Goal: Task Accomplishment & Management: Manage account settings

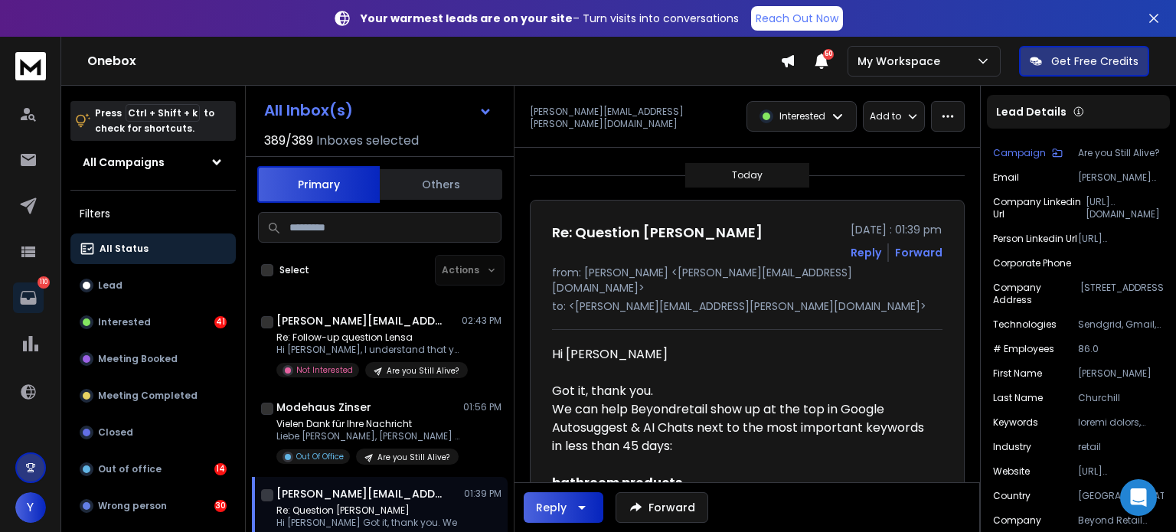
scroll to position [153, 0]
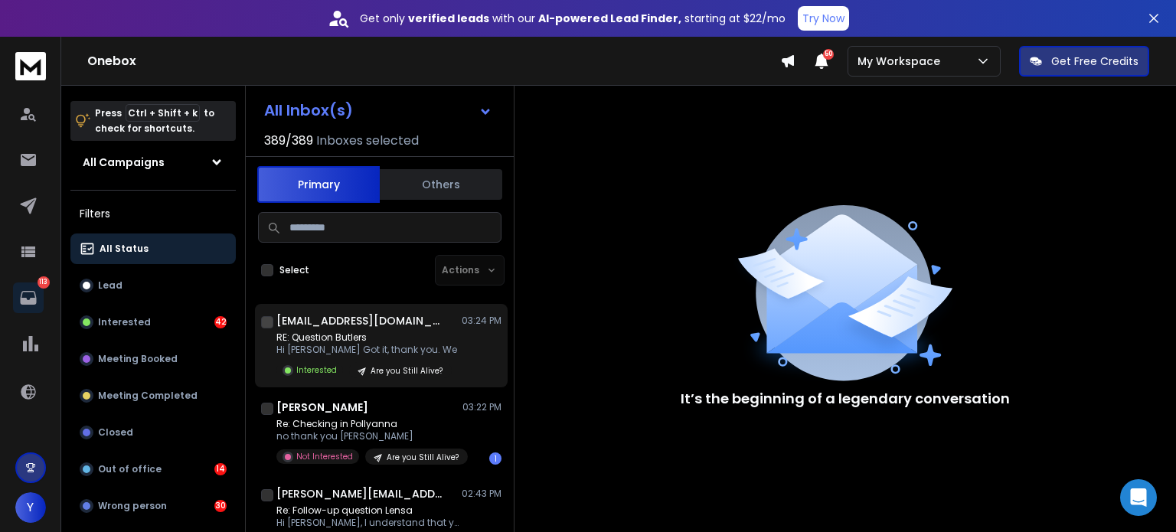
click at [444, 348] on div "RE: Question Butlers Hi [PERSON_NAME] Got it, thank you. We Interested Are you …" at bounding box center [388, 354] width 225 height 47
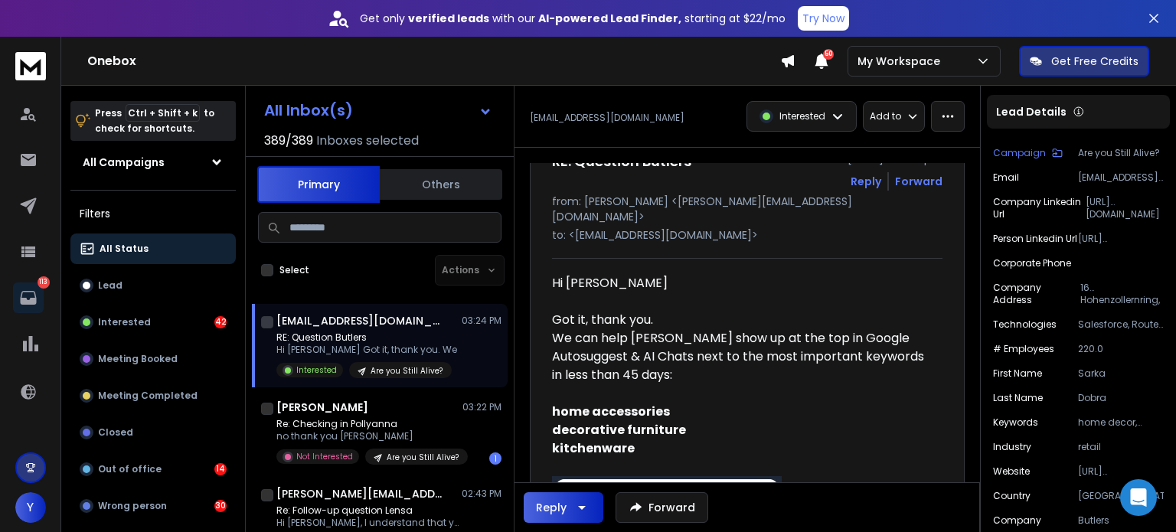
scroll to position [153, 0]
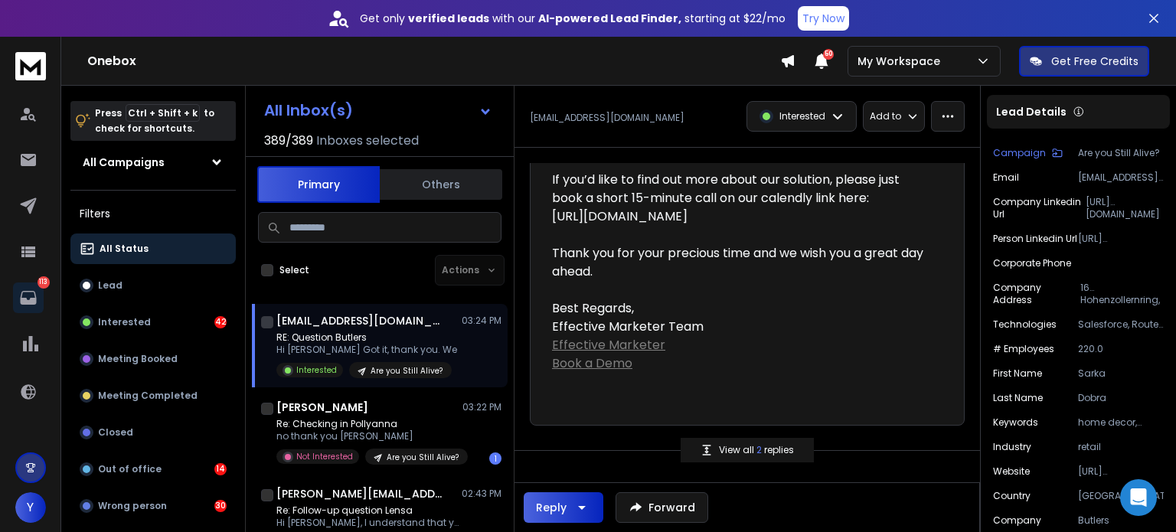
click at [741, 438] on div "View all 2 replies" at bounding box center [747, 450] width 132 height 24
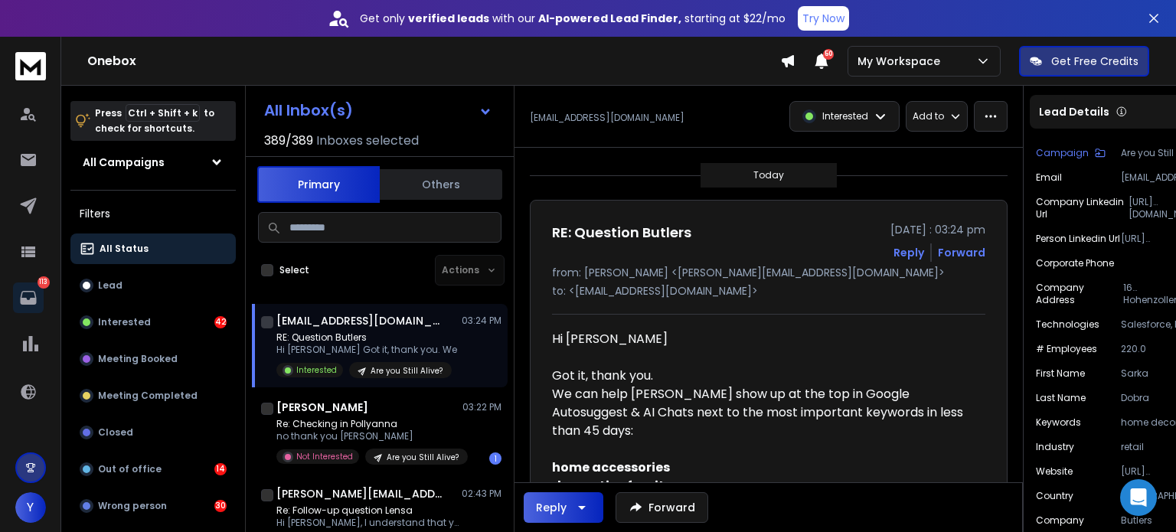
scroll to position [77, 0]
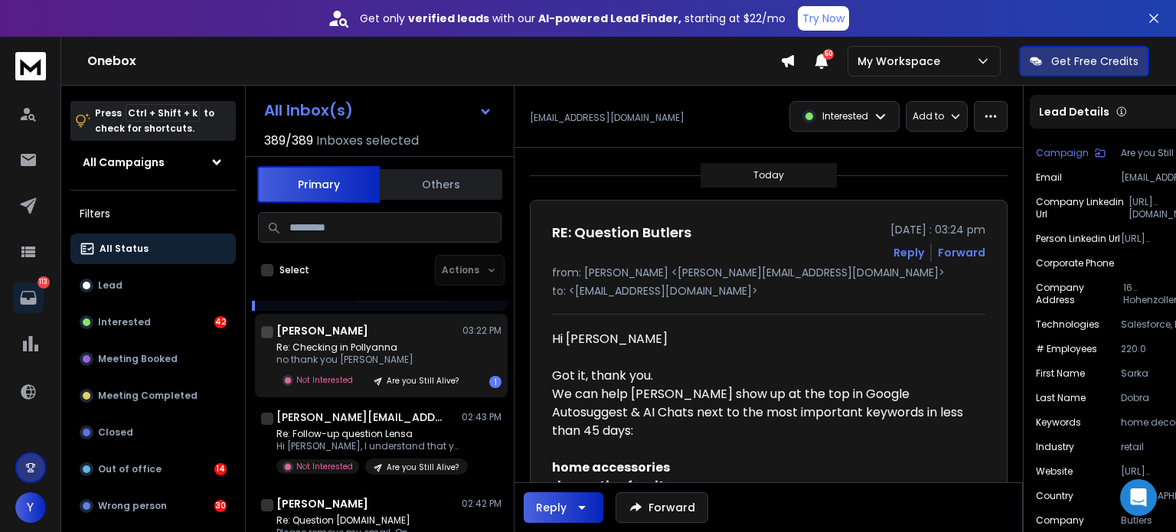
click at [413, 375] on p "Are you Still Alive?" at bounding box center [423, 380] width 72 height 11
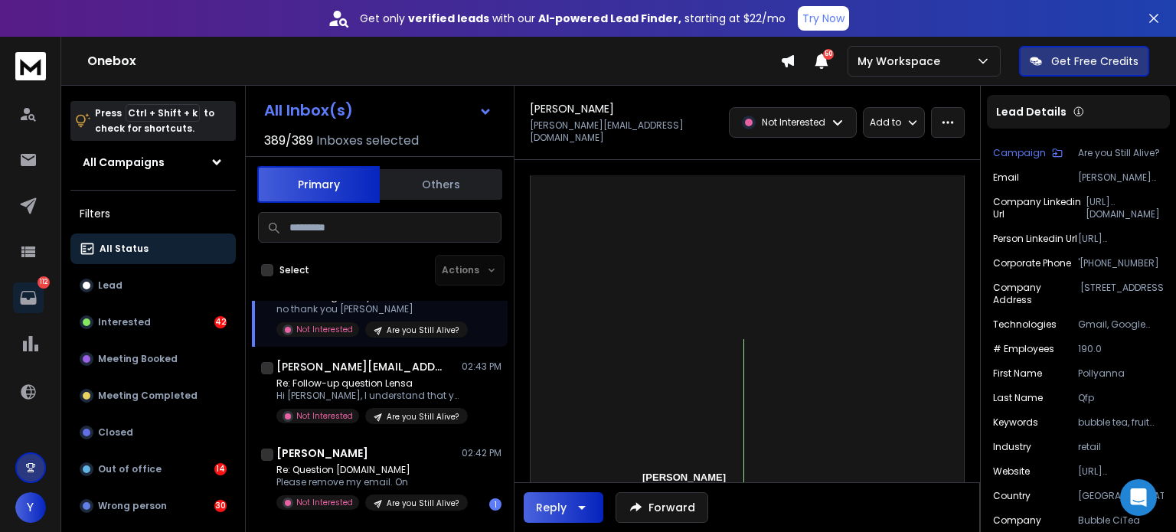
scroll to position [230, 0]
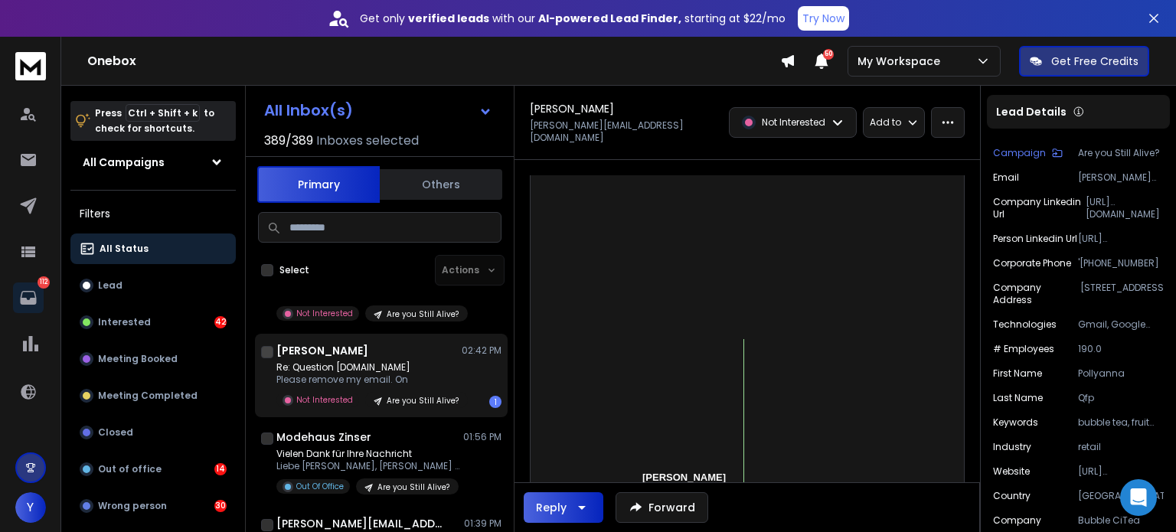
click at [398, 382] on p "Please remove my email. On" at bounding box center [368, 380] width 184 height 12
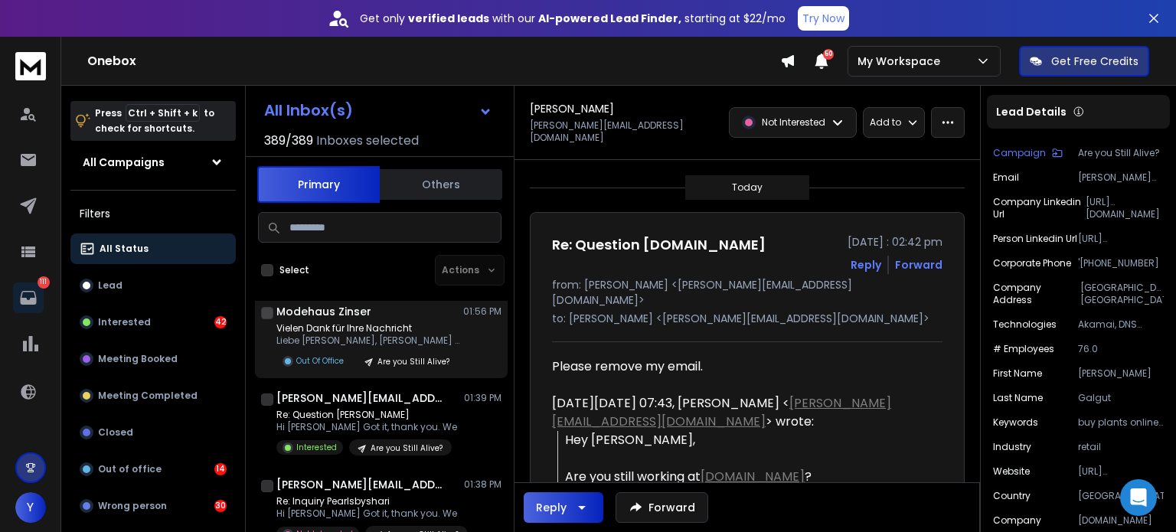
scroll to position [383, 0]
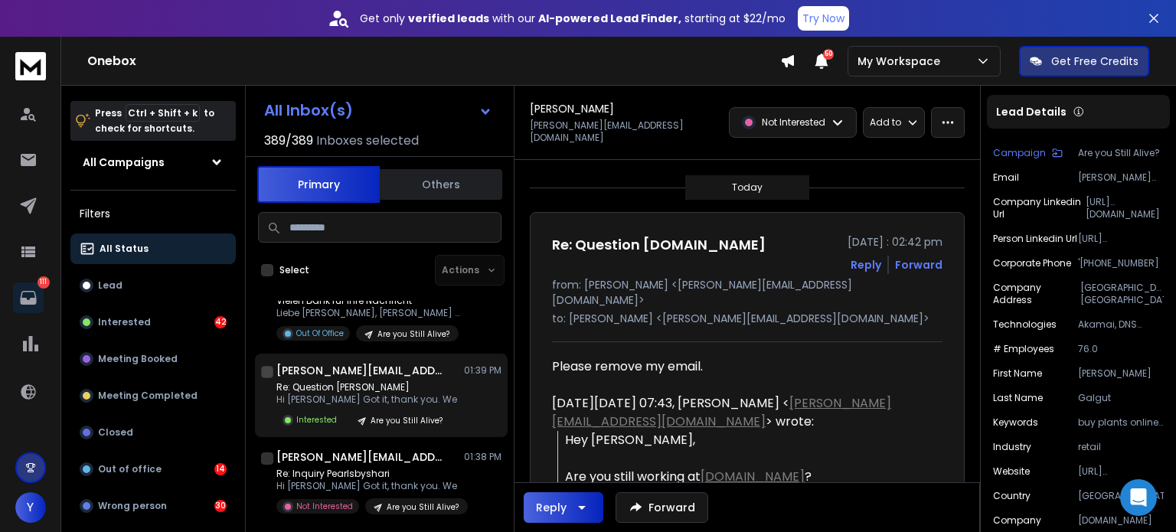
click at [446, 407] on div "Re: Question [PERSON_NAME] [PERSON_NAME] Got it, thank you. We Interested Are y…" at bounding box center [388, 404] width 225 height 47
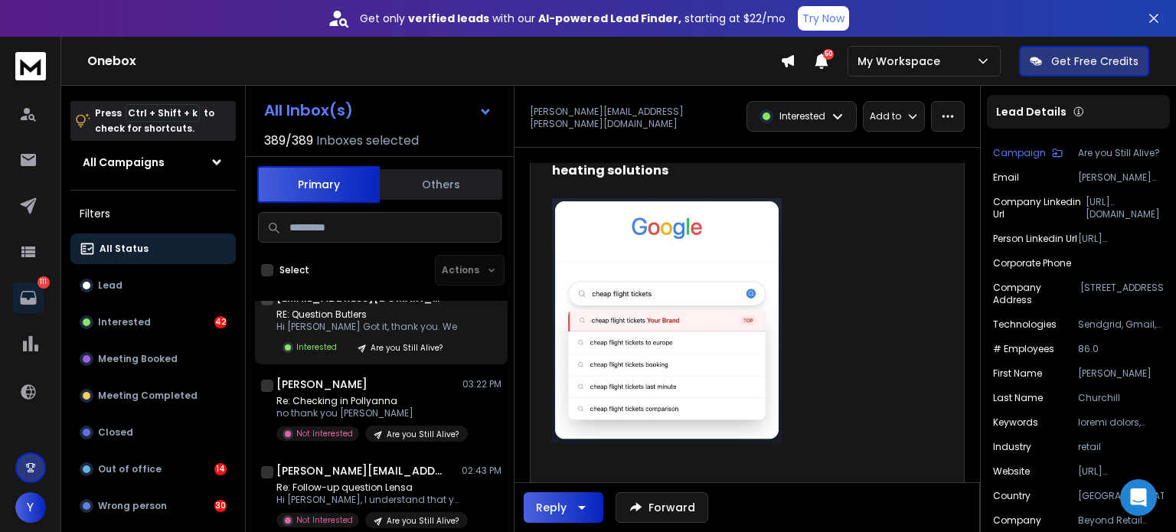
scroll to position [0, 0]
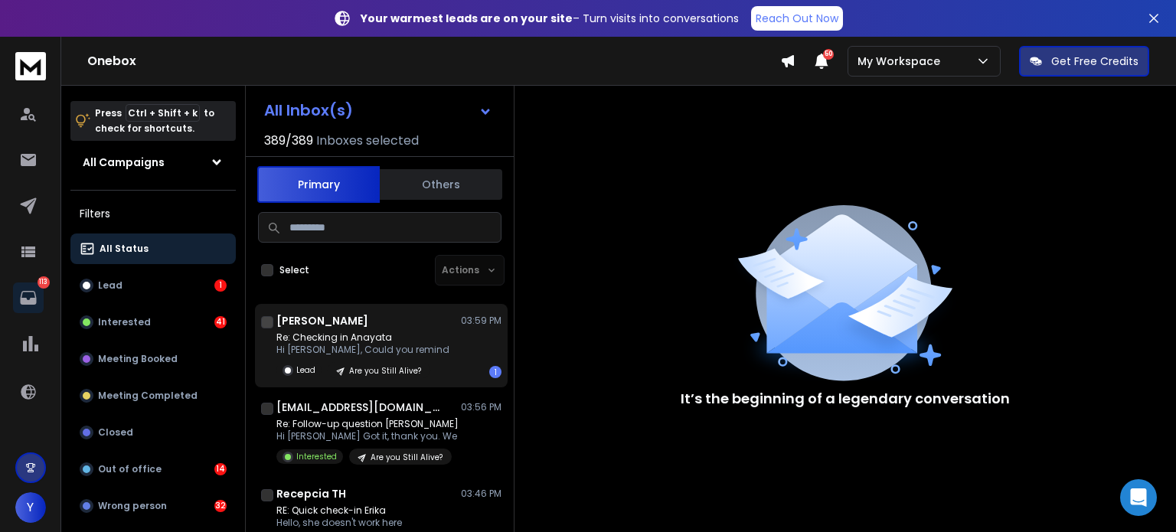
click at [410, 334] on p "Re: Checking in Anayata" at bounding box center [362, 337] width 173 height 12
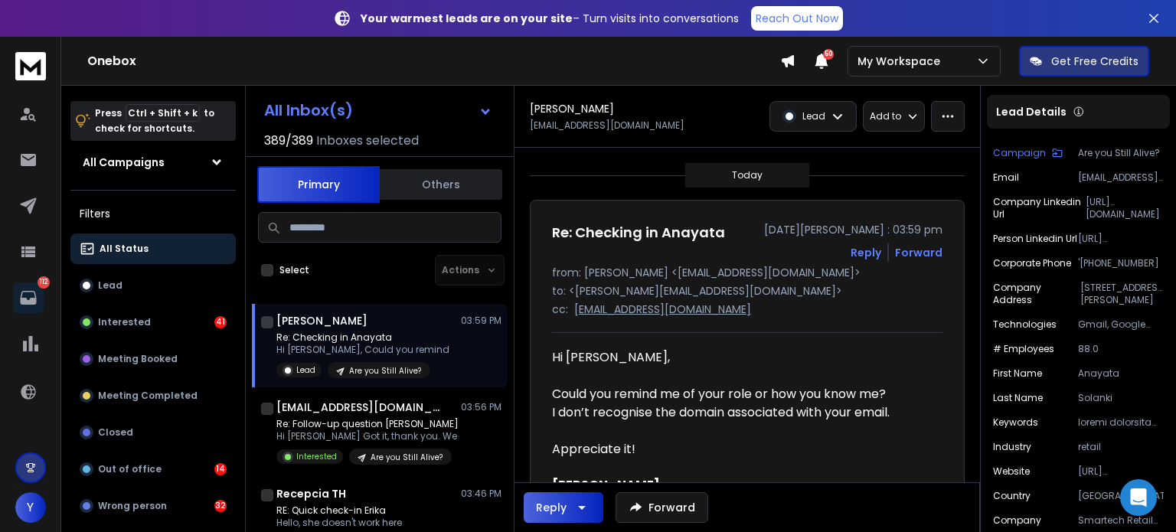
click at [825, 123] on div "Lead" at bounding box center [813, 116] width 86 height 29
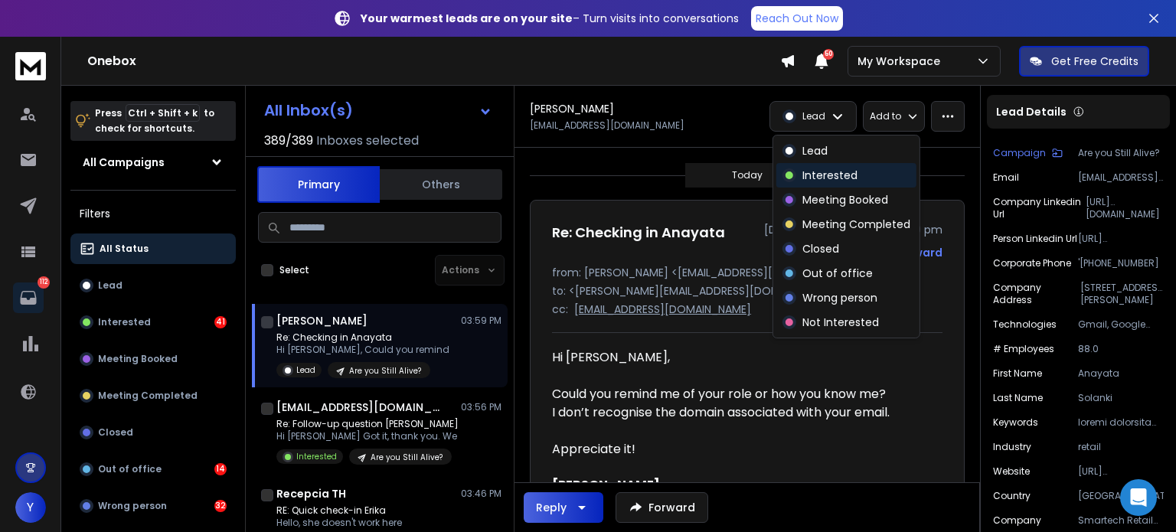
click at [825, 170] on p "Interested" at bounding box center [829, 175] width 55 height 15
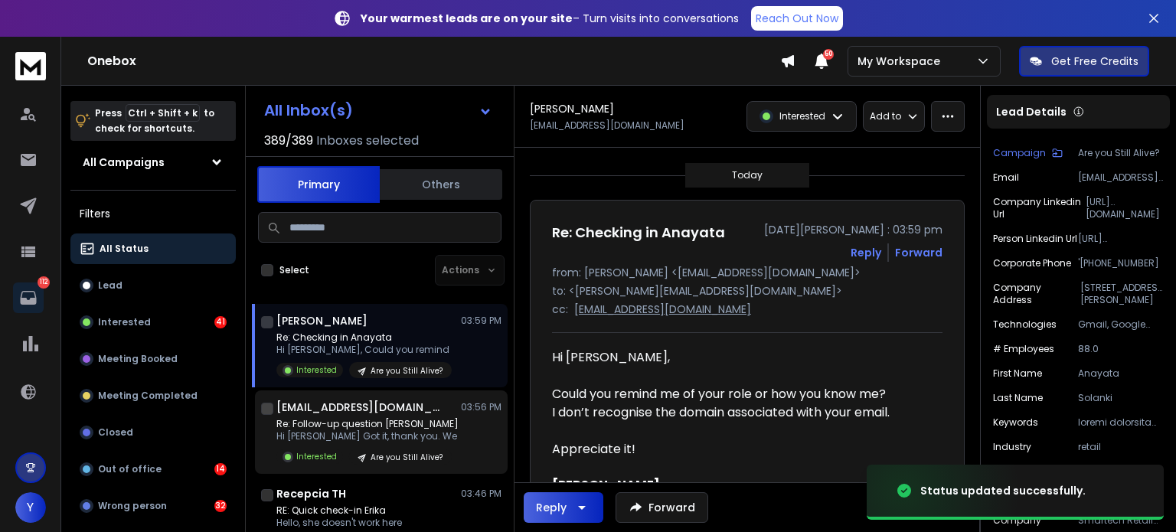
click at [380, 413] on h1 "lukas.baum@knuspr.de" at bounding box center [360, 407] width 168 height 15
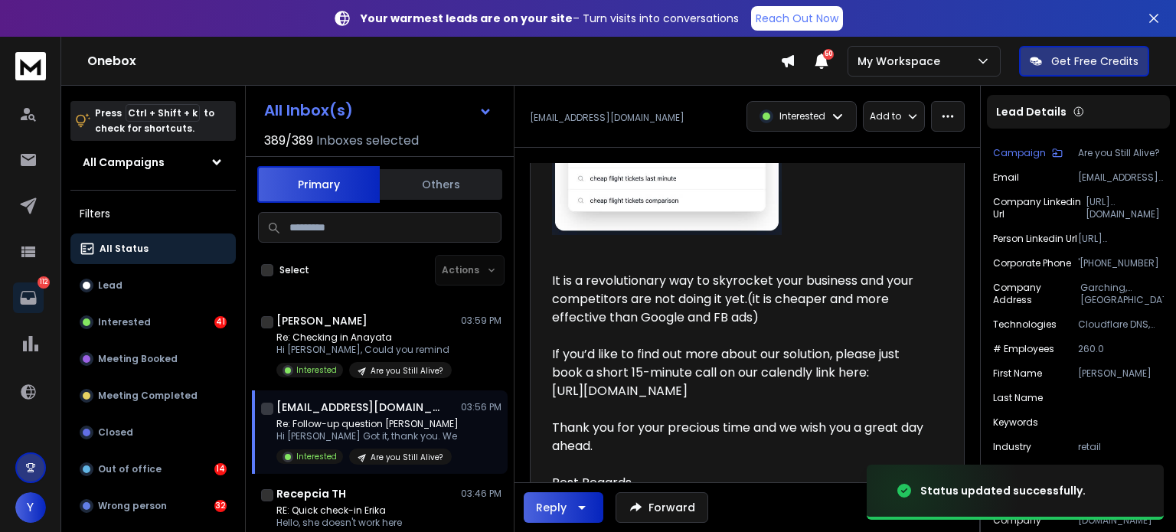
scroll to position [732, 0]
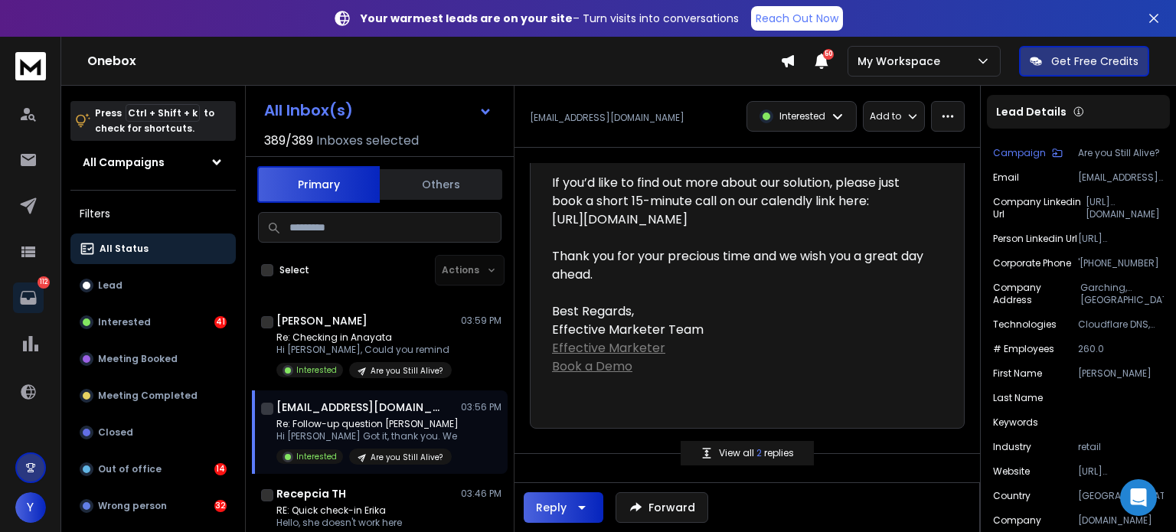
click at [759, 420] on div "Today Re: Follow-up question Lukas 13 August 2025 : 03:56 pm Reply Forward from…" at bounding box center [746, 34] width 465 height 1206
click at [793, 441] on div "View all 2 replies" at bounding box center [747, 453] width 132 height 24
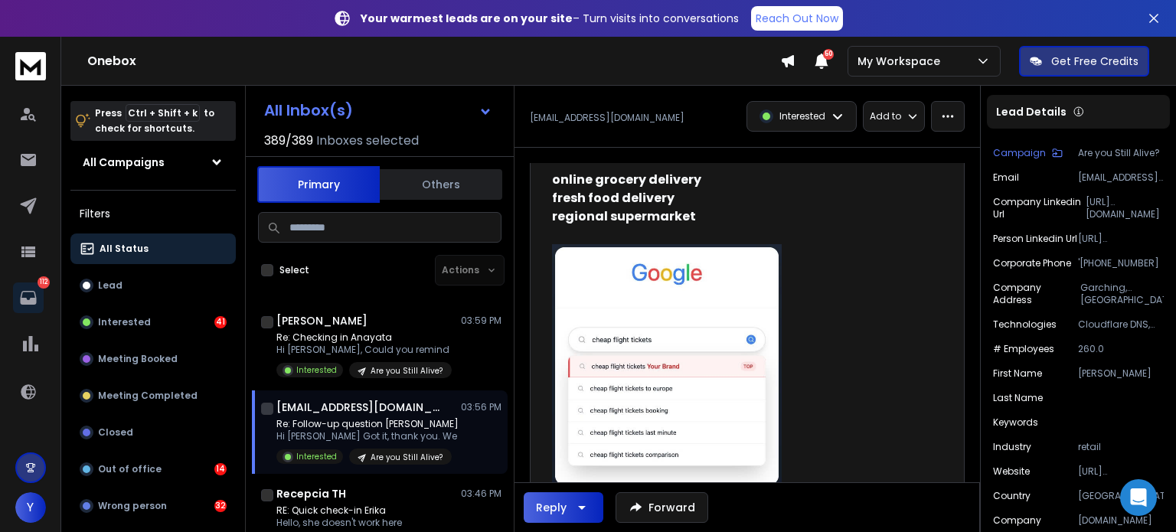
scroll to position [77, 0]
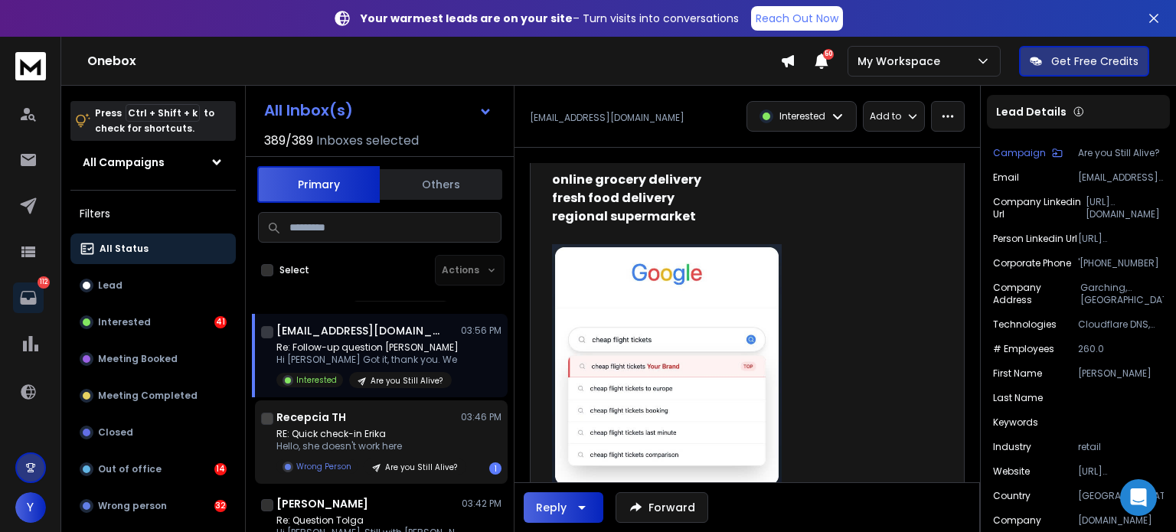
click at [393, 413] on div "Recepcia TH 03:46 PM" at bounding box center [388, 417] width 225 height 15
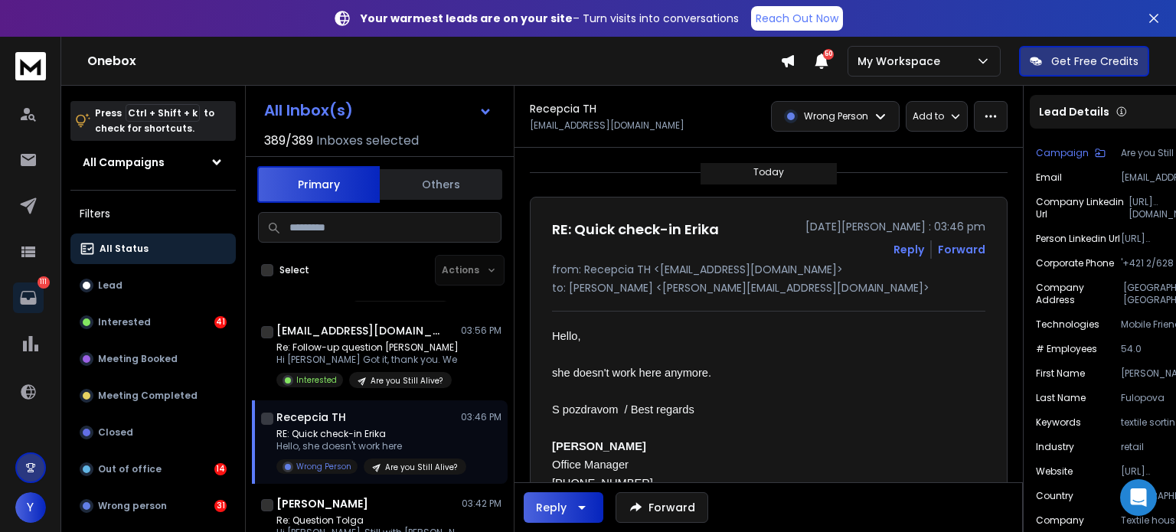
scroll to position [0, 0]
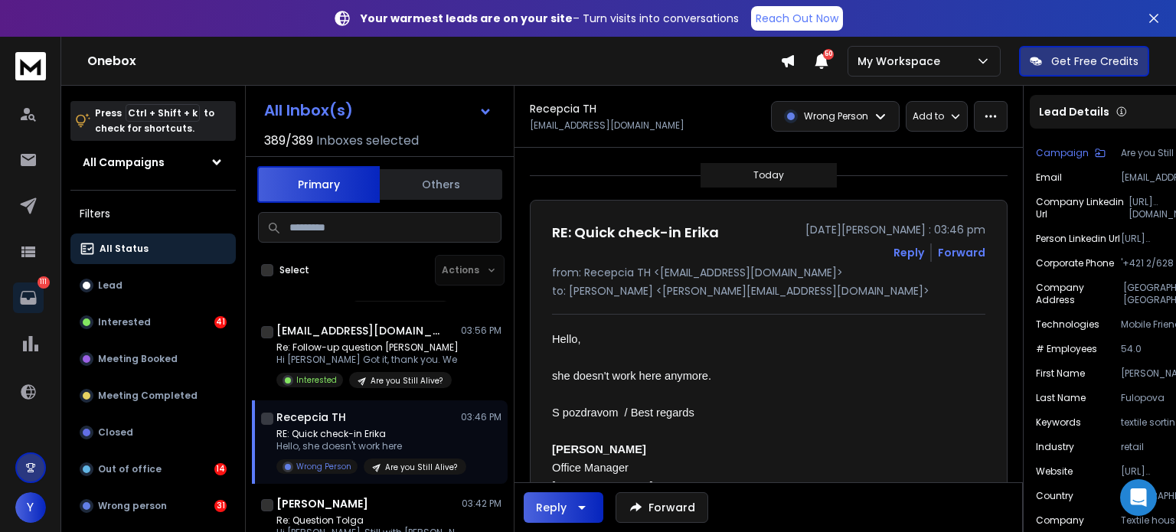
click at [865, 116] on p "Wrong Person" at bounding box center [836, 116] width 64 height 12
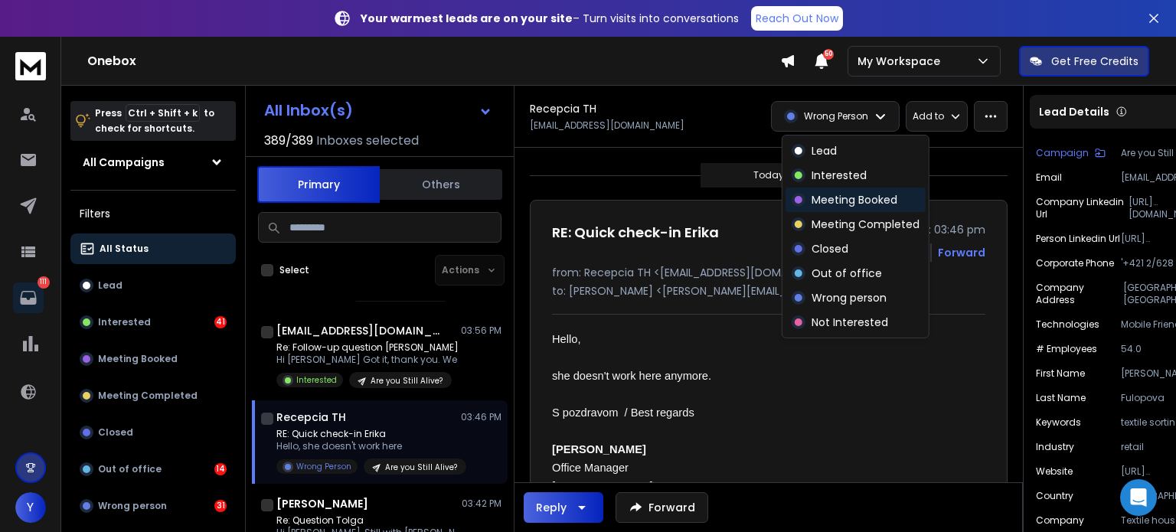
click at [847, 188] on div "Meeting Booked" at bounding box center [855, 200] width 140 height 24
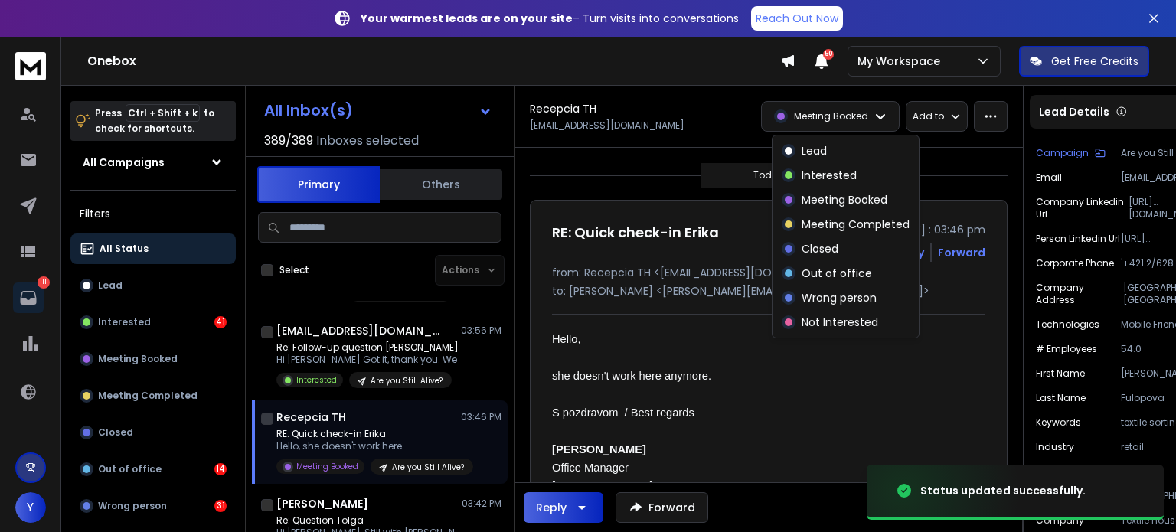
click at [847, 122] on div "Meeting Booked" at bounding box center [830, 116] width 137 height 29
click at [840, 174] on p "Interested" at bounding box center [829, 175] width 55 height 15
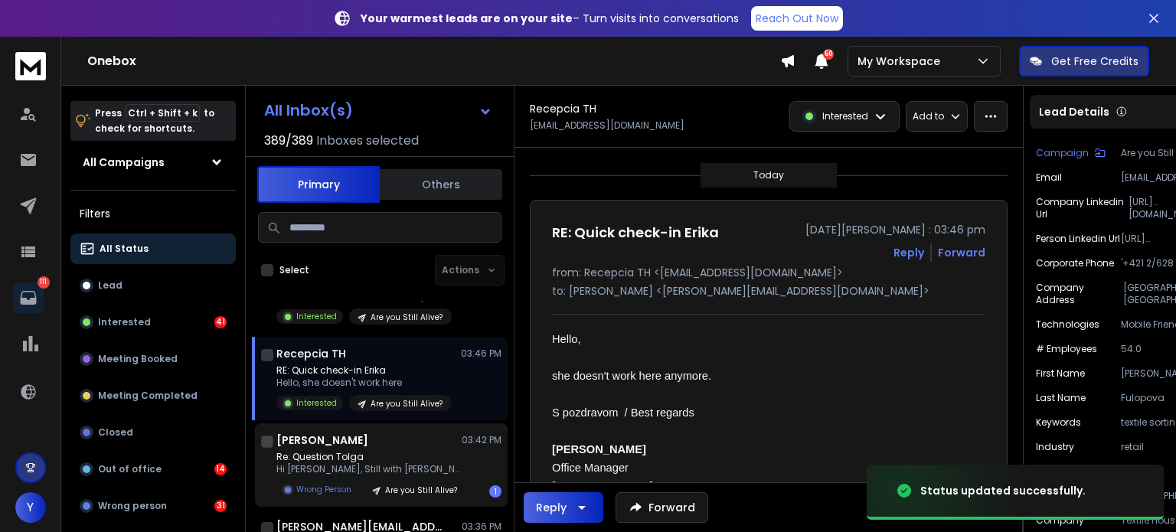
scroll to position [230, 0]
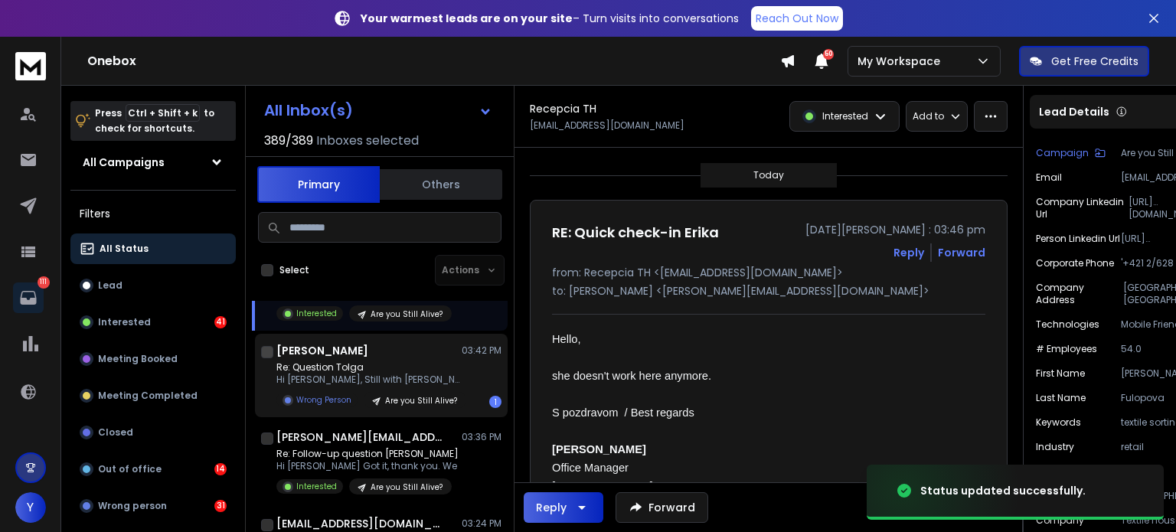
click at [404, 392] on div "Are you Still Alive?" at bounding box center [415, 400] width 103 height 16
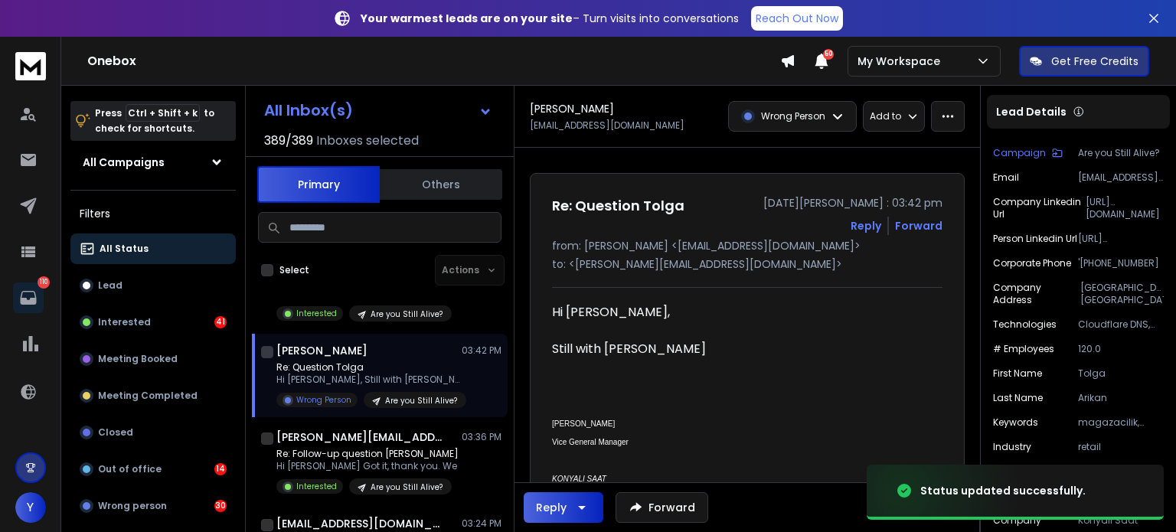
scroll to position [0, 0]
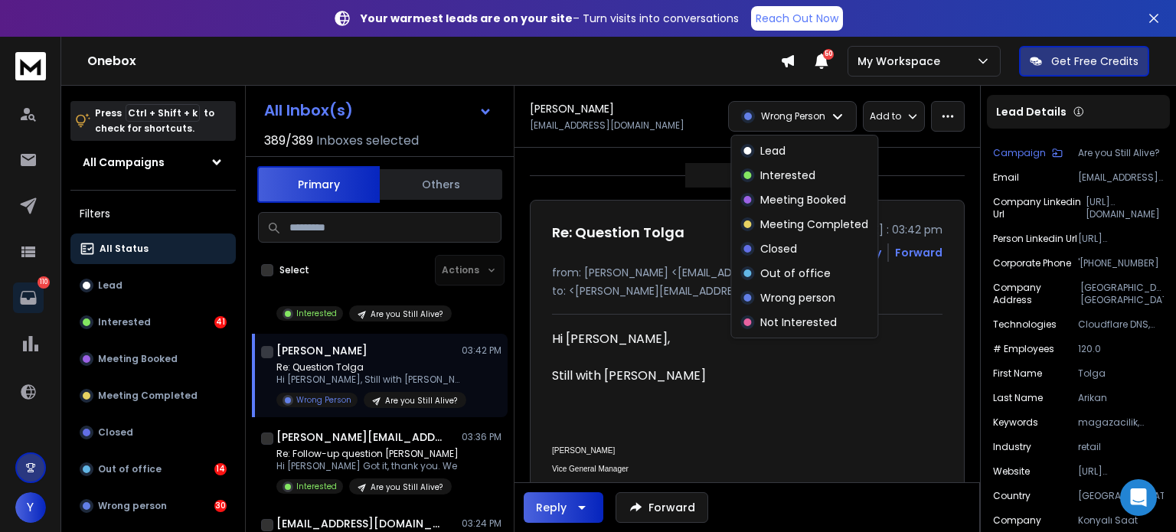
click at [824, 119] on p "Wrong Person" at bounding box center [793, 116] width 64 height 12
click at [805, 174] on p "Interested" at bounding box center [787, 175] width 55 height 15
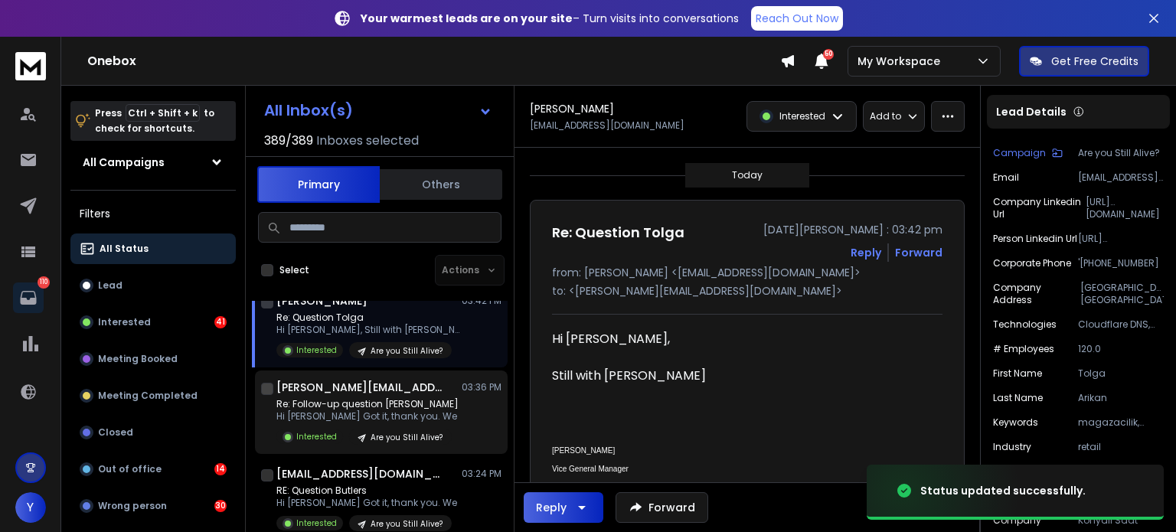
scroll to position [306, 0]
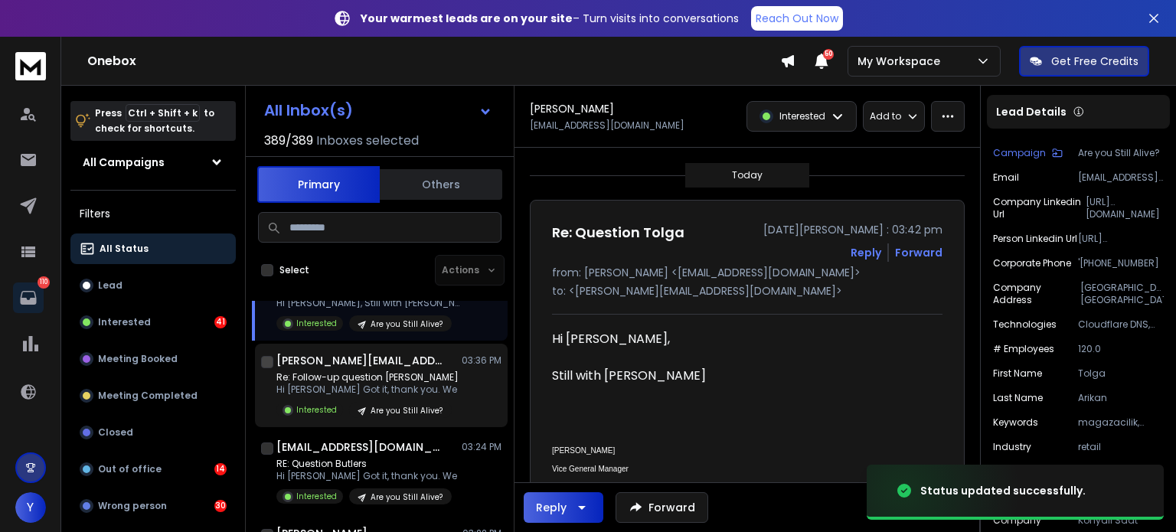
click at [413, 377] on p "Re: Follow-up question Lukas" at bounding box center [367, 377] width 182 height 12
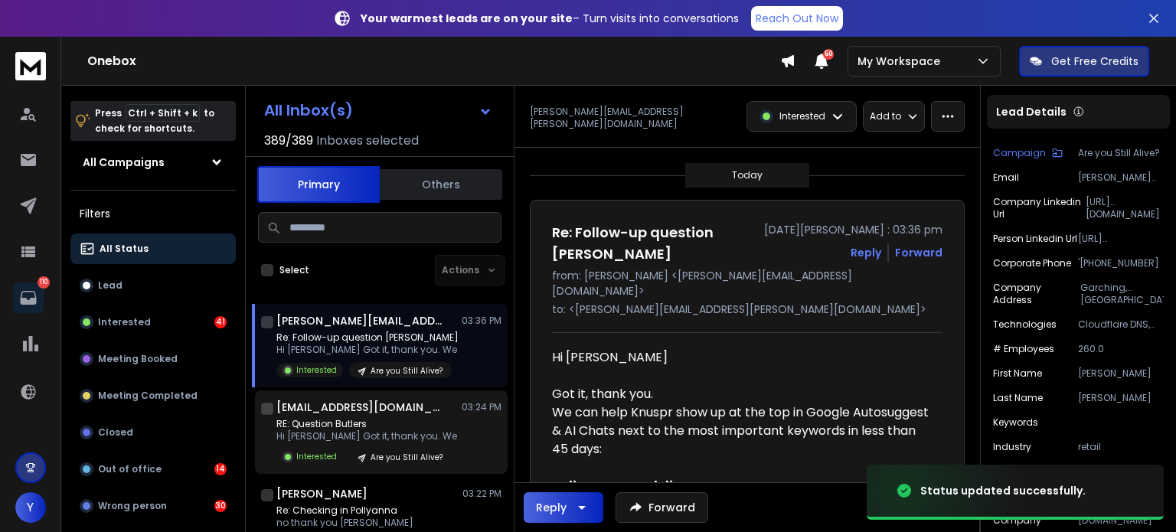
scroll to position [383, 0]
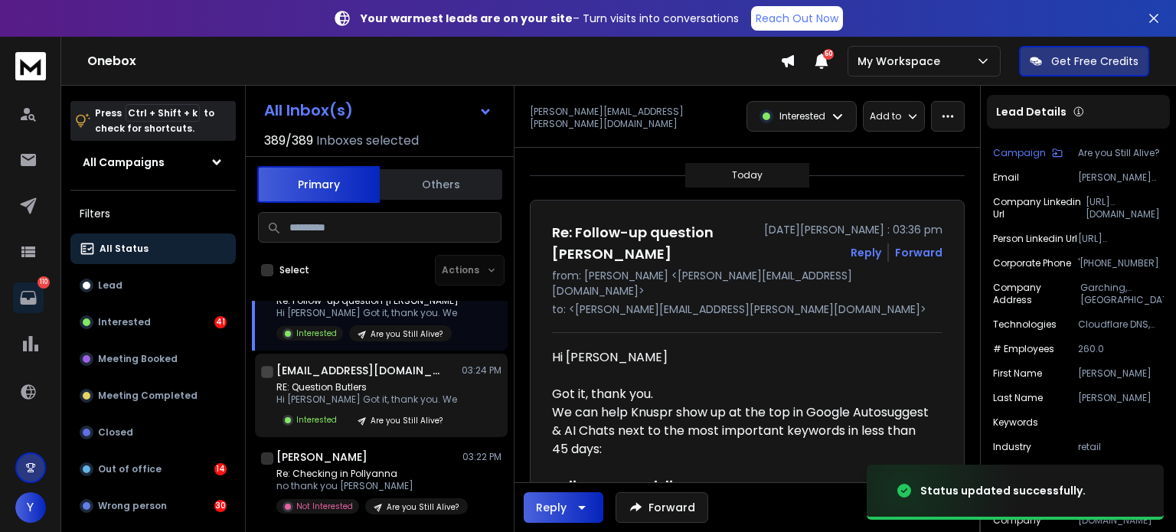
click at [398, 388] on p "RE: Question Butlers" at bounding box center [366, 387] width 181 height 12
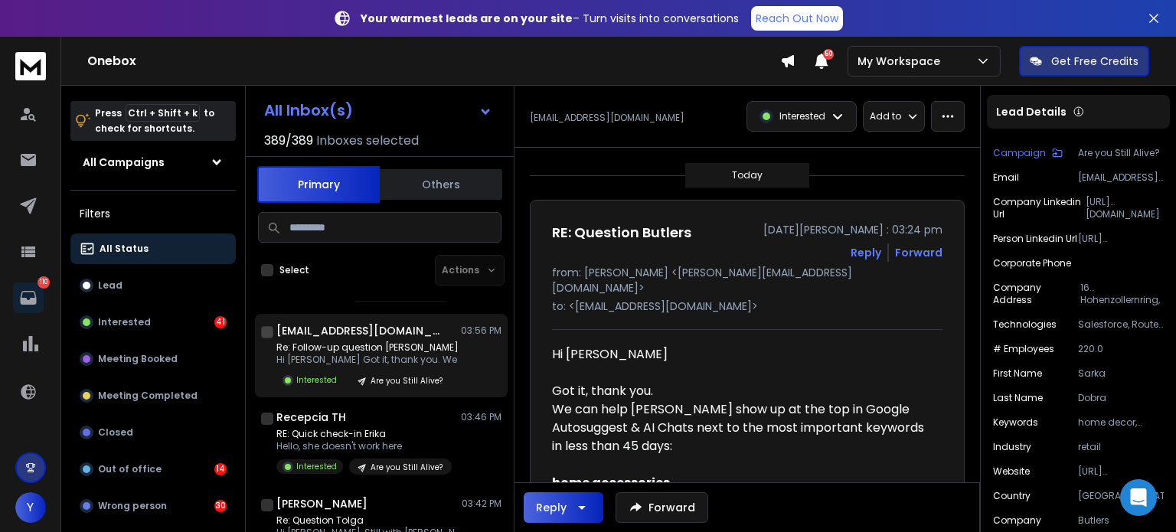
scroll to position [0, 0]
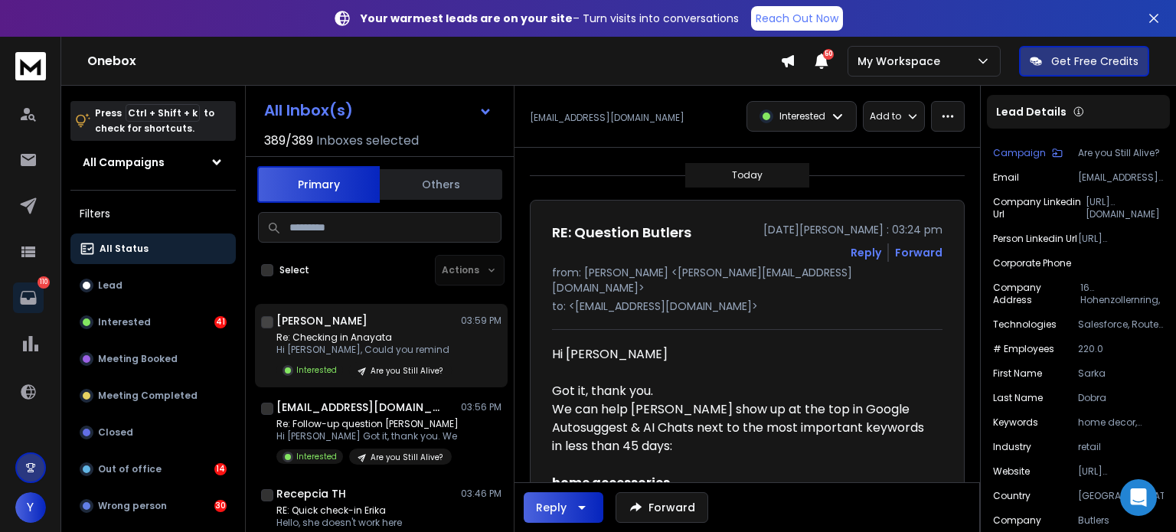
click at [413, 314] on div "Anayata Solanki 03:59 PM" at bounding box center [388, 320] width 225 height 15
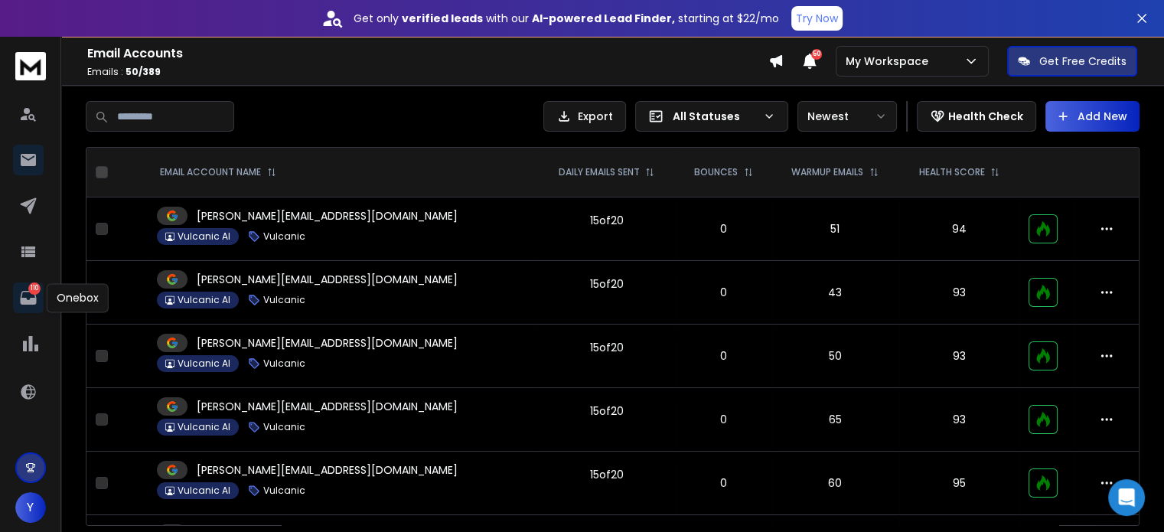
click at [34, 300] on icon at bounding box center [28, 298] width 16 height 14
